Goal: Check status: Check status

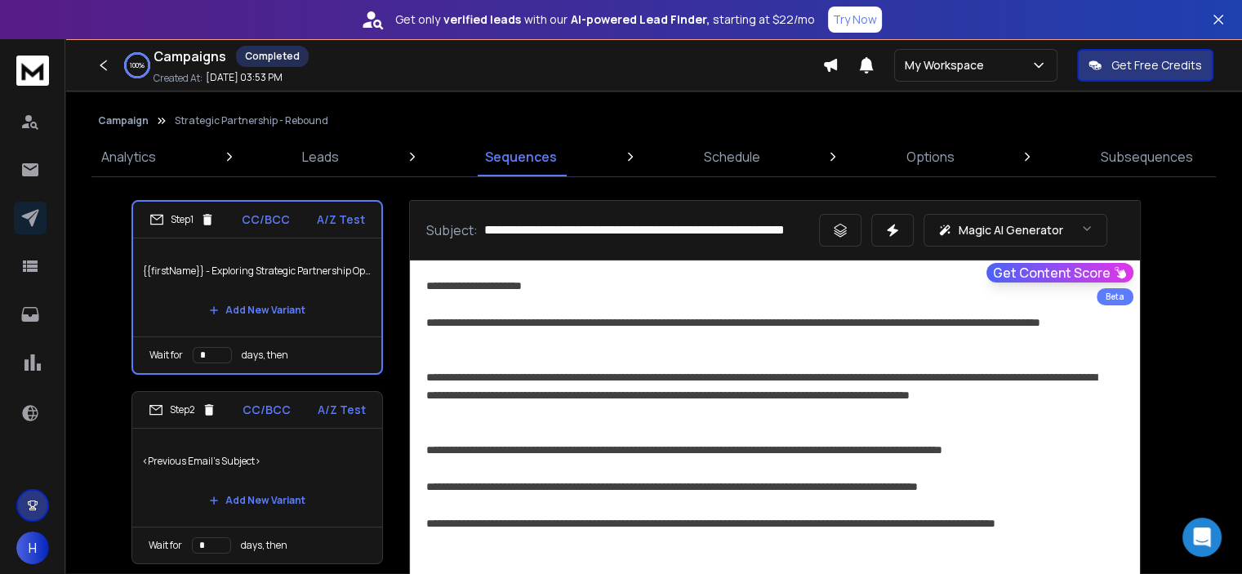
click at [7, 224] on div "H" at bounding box center [32, 309] width 65 height 541
click at [12, 216] on div "H" at bounding box center [32, 309] width 65 height 541
click at [19, 215] on link at bounding box center [30, 218] width 33 height 33
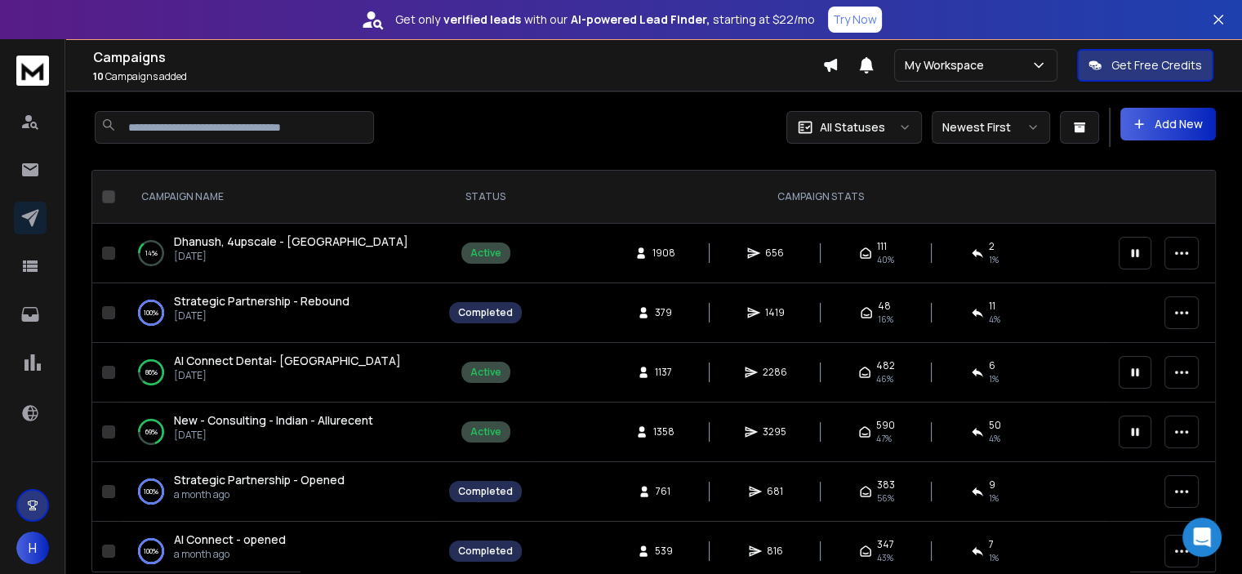
scroll to position [82, 0]
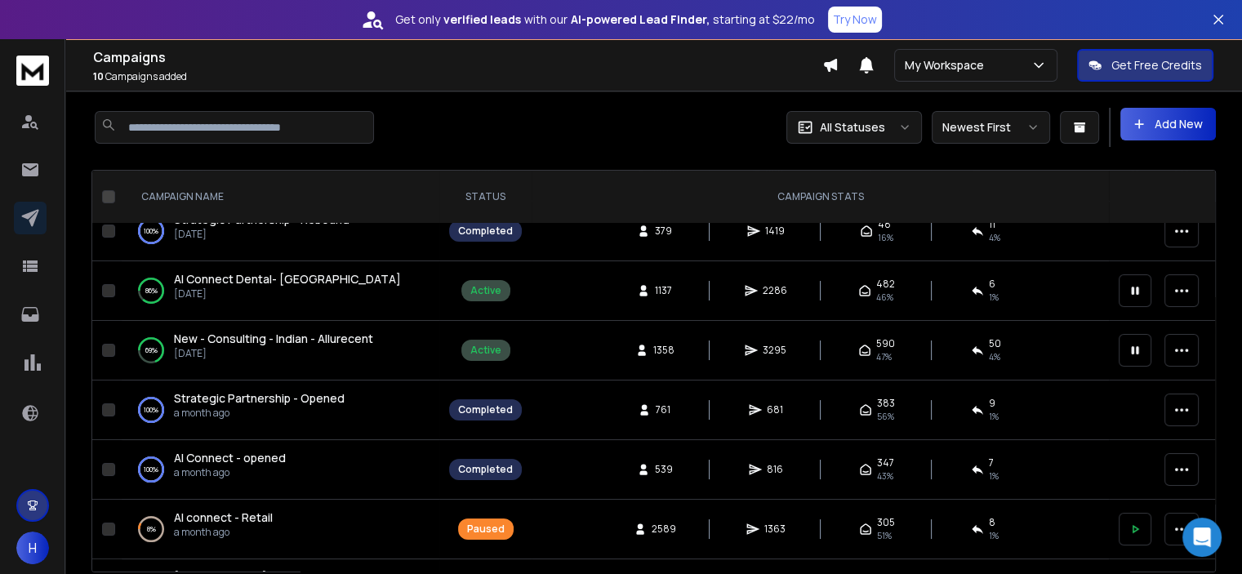
click at [242, 340] on span "New - Consulting - Indian - Allurecent" at bounding box center [273, 339] width 199 height 16
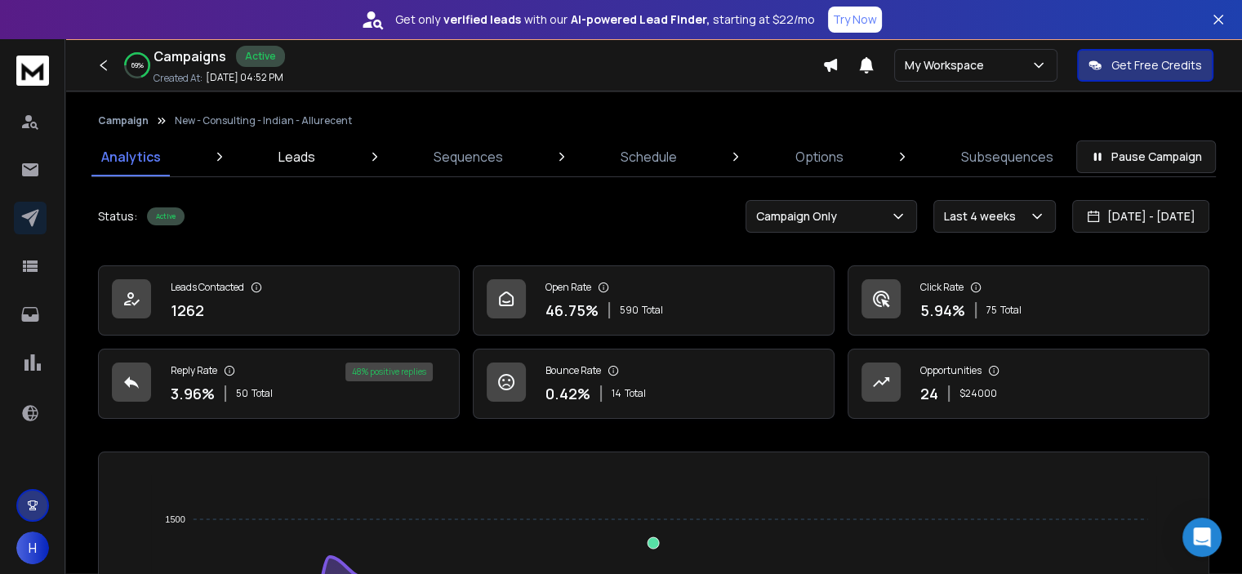
click at [287, 162] on p "Leads" at bounding box center [296, 157] width 37 height 20
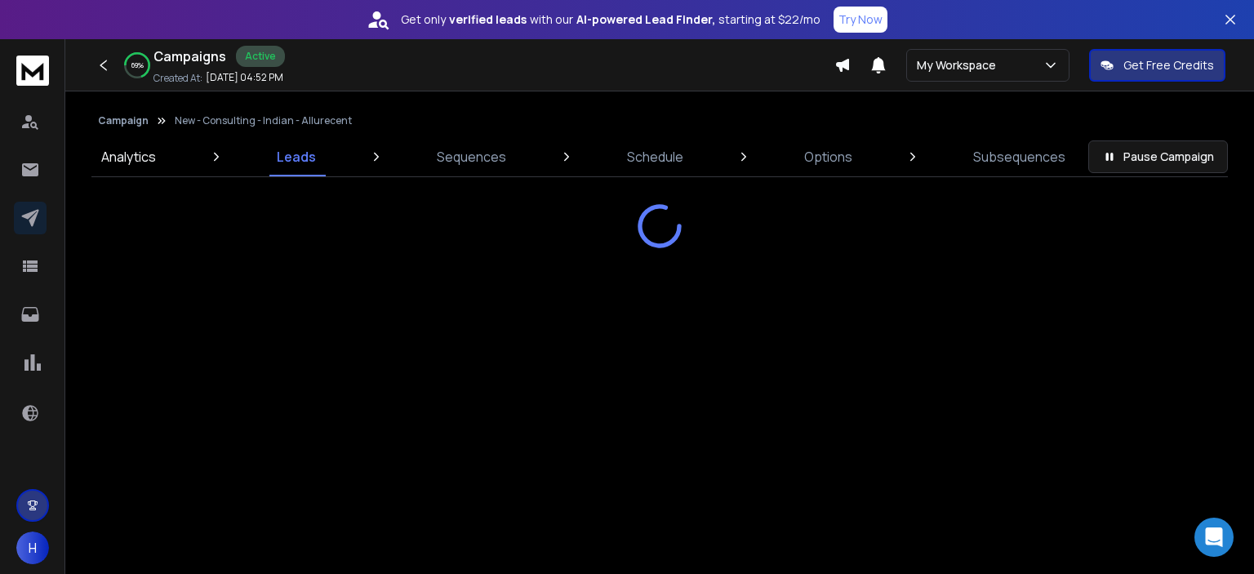
click at [127, 162] on p "Analytics" at bounding box center [128, 157] width 55 height 20
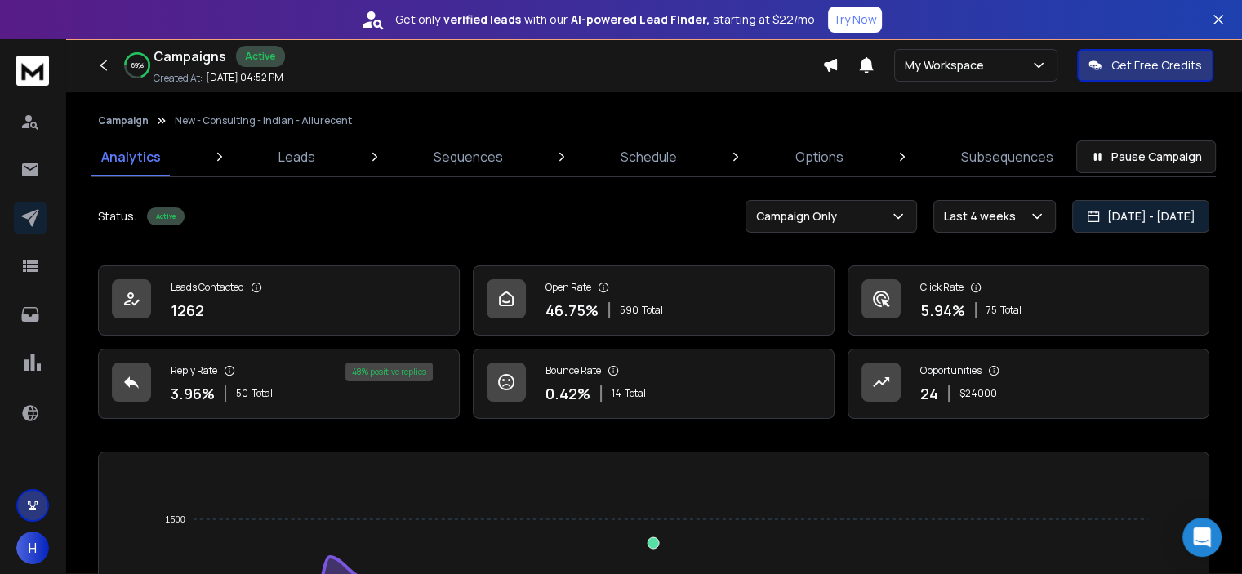
click at [1113, 217] on button "15 Aug 2025 - 12 Sep 2025" at bounding box center [1140, 216] width 137 height 33
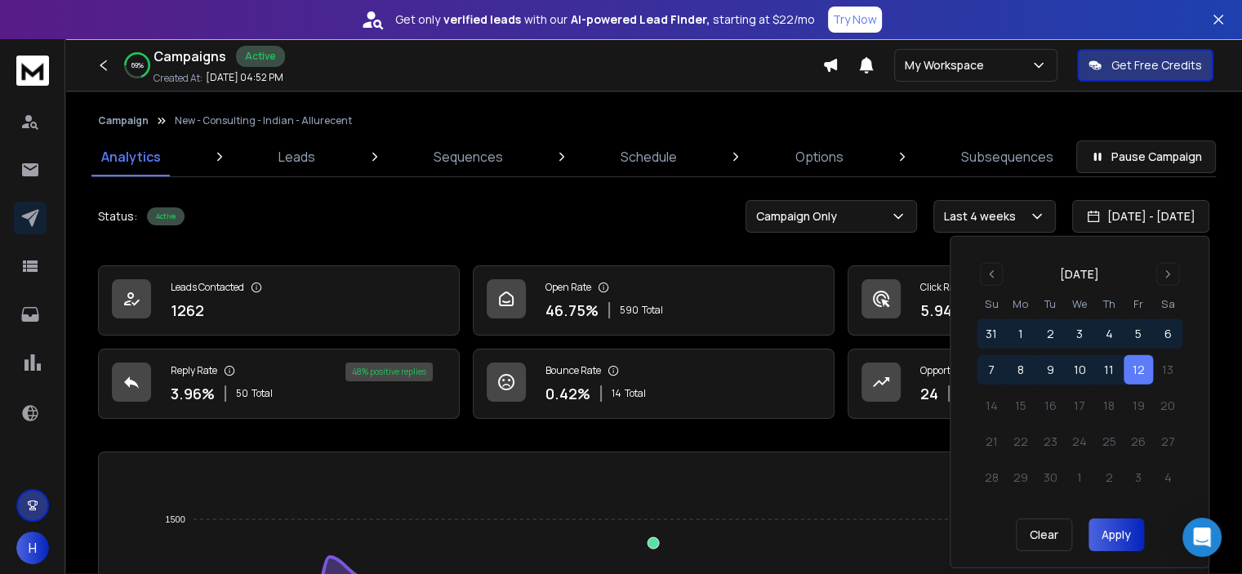
click at [1080, 371] on button "10" at bounding box center [1078, 369] width 29 height 29
click at [1081, 378] on button "10" at bounding box center [1078, 369] width 29 height 29
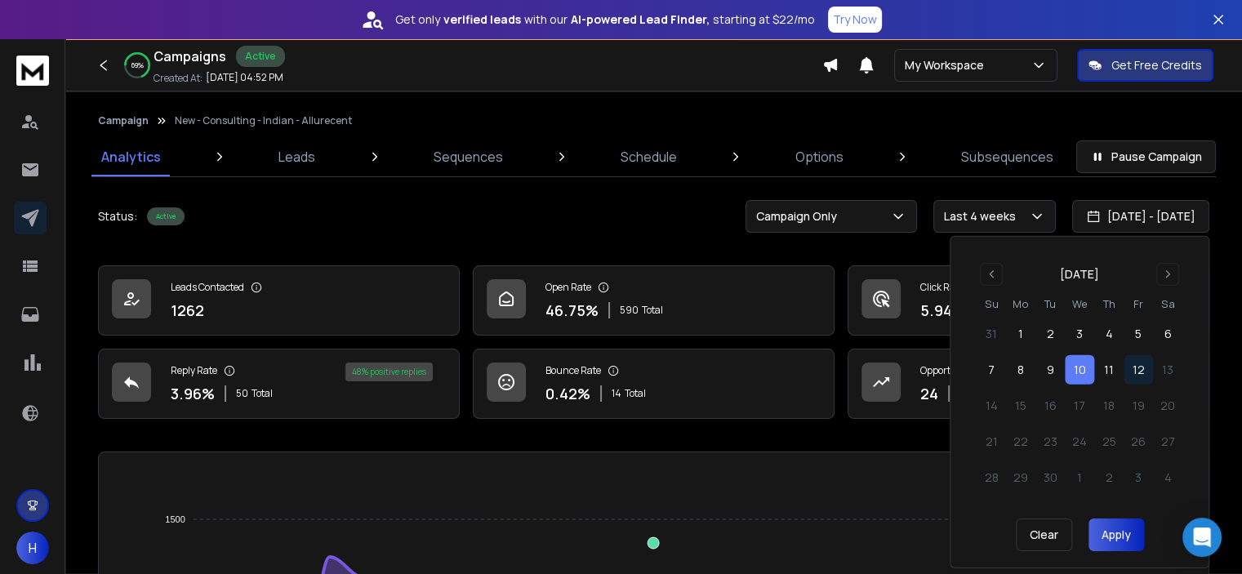
click at [1075, 368] on button "10" at bounding box center [1078, 369] width 29 height 29
click at [1081, 368] on button "10" at bounding box center [1078, 369] width 29 height 29
click at [1113, 534] on button "Apply" at bounding box center [1116, 534] width 56 height 33
